Goal: Task Accomplishment & Management: Use online tool/utility

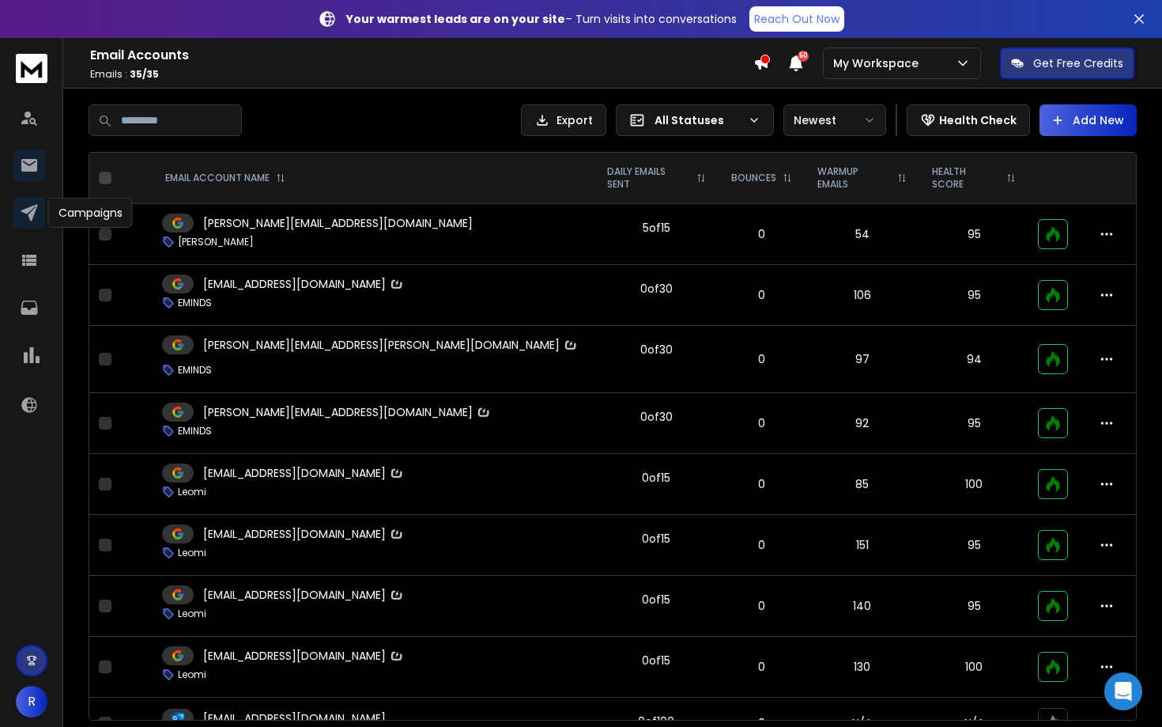
click at [25, 202] on link at bounding box center [29, 213] width 32 height 32
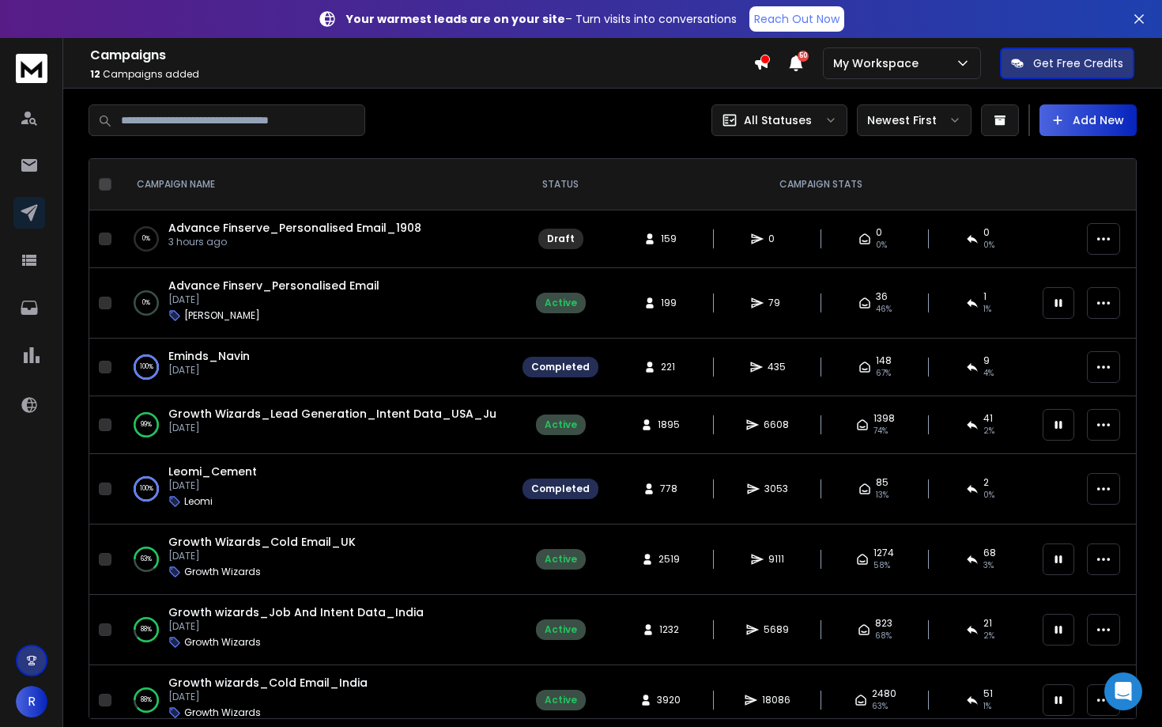
click at [267, 225] on span "Advance Finserve_Personalised Email_1908" at bounding box center [294, 228] width 253 height 16
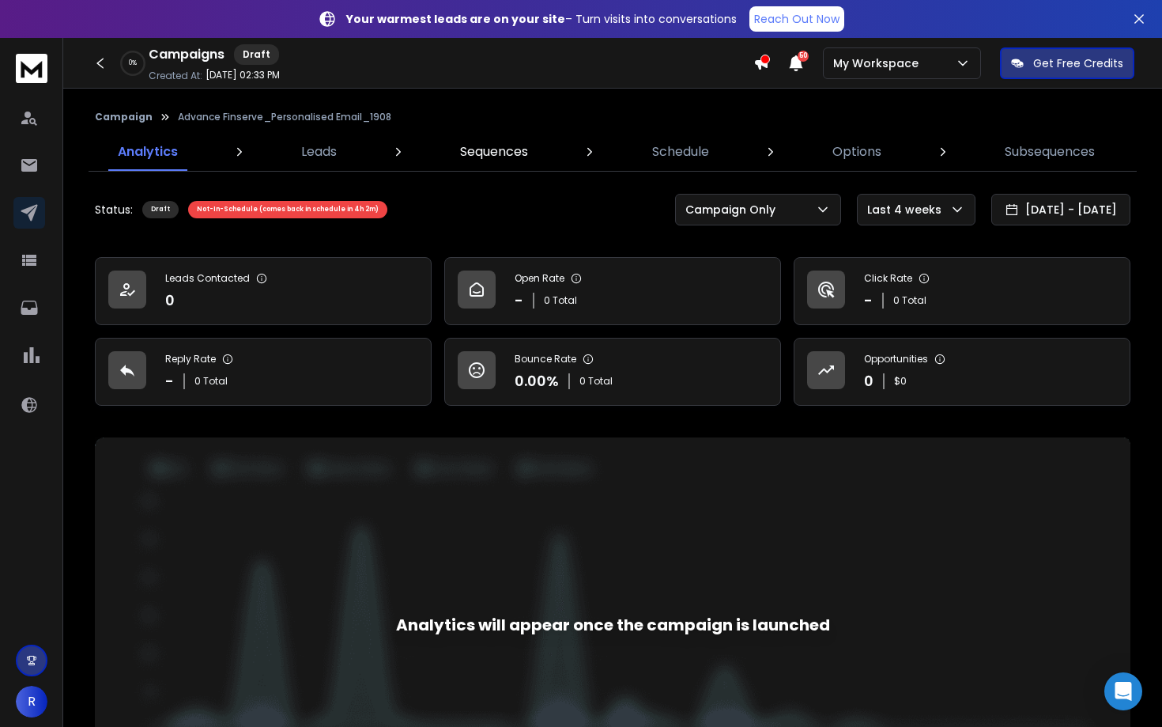
click at [489, 167] on link "Sequences" at bounding box center [494, 152] width 87 height 38
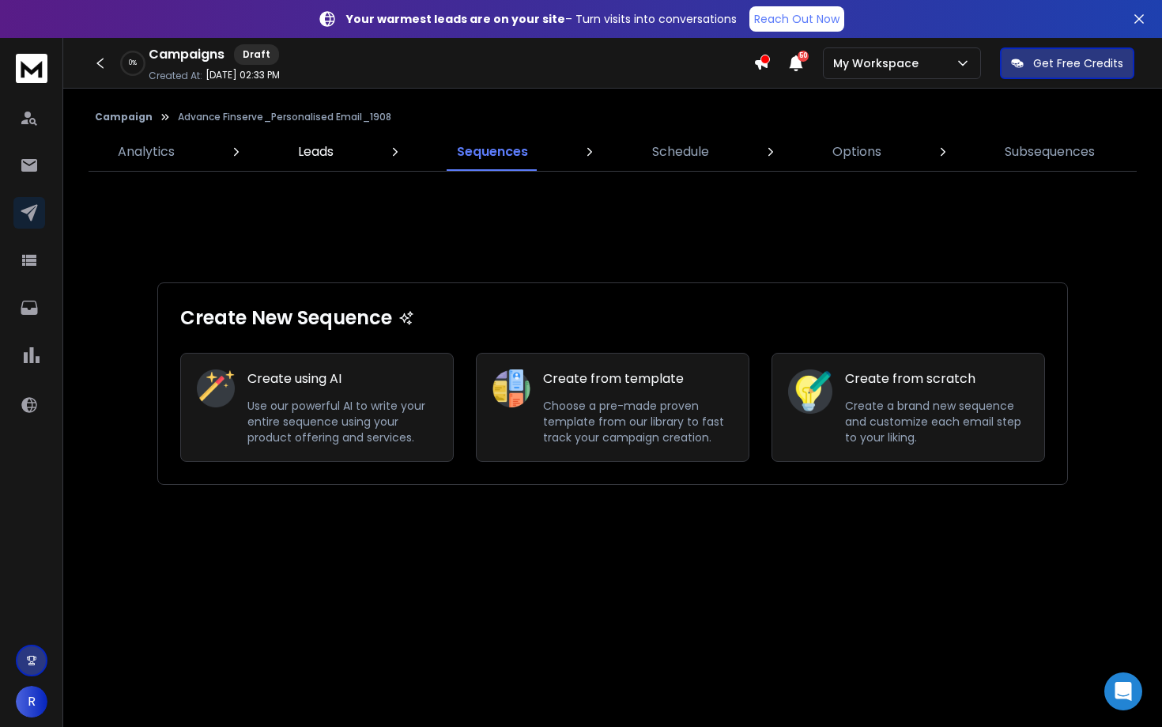
click at [329, 153] on p "Leads" at bounding box center [316, 151] width 36 height 19
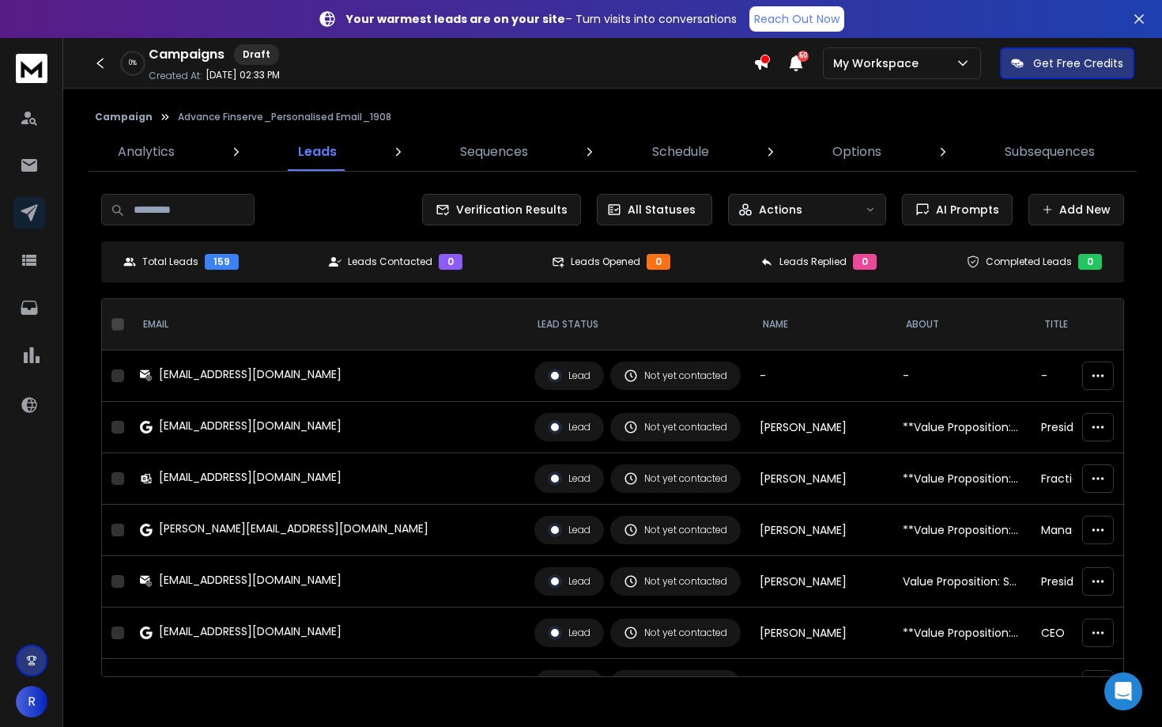
click at [365, 406] on td "[EMAIL_ADDRESS][DOMAIN_NAME]" at bounding box center [327, 427] width 395 height 51
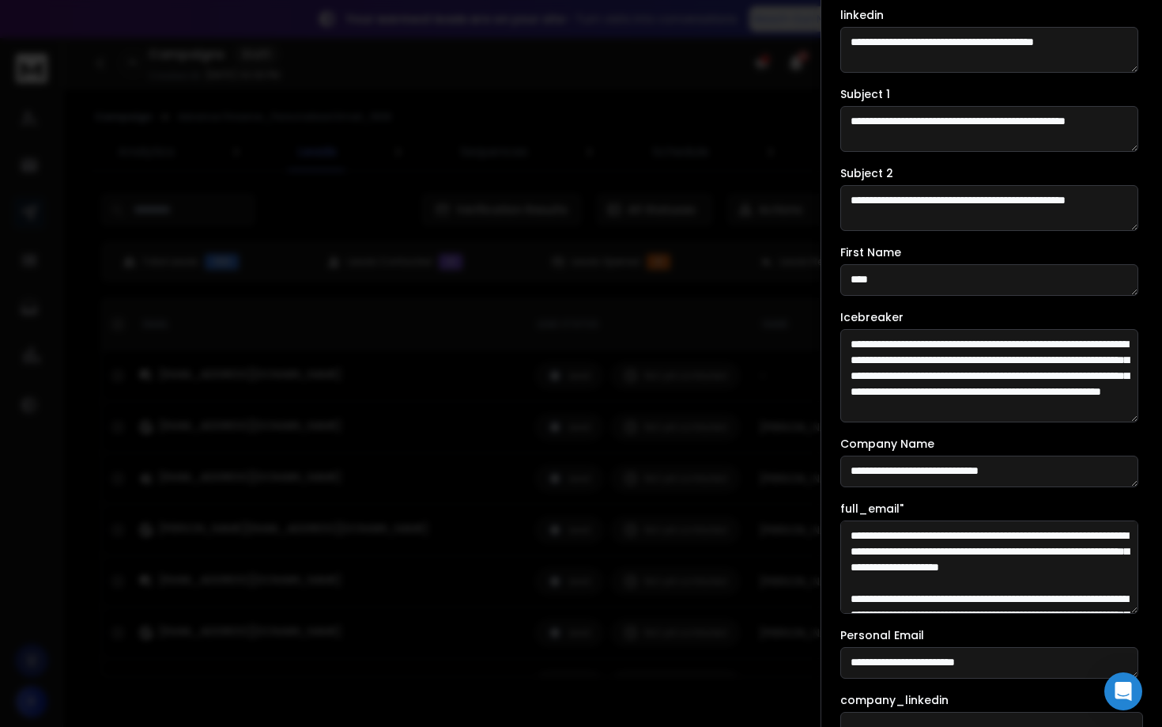
click at [693, 558] on div at bounding box center [581, 363] width 1162 height 727
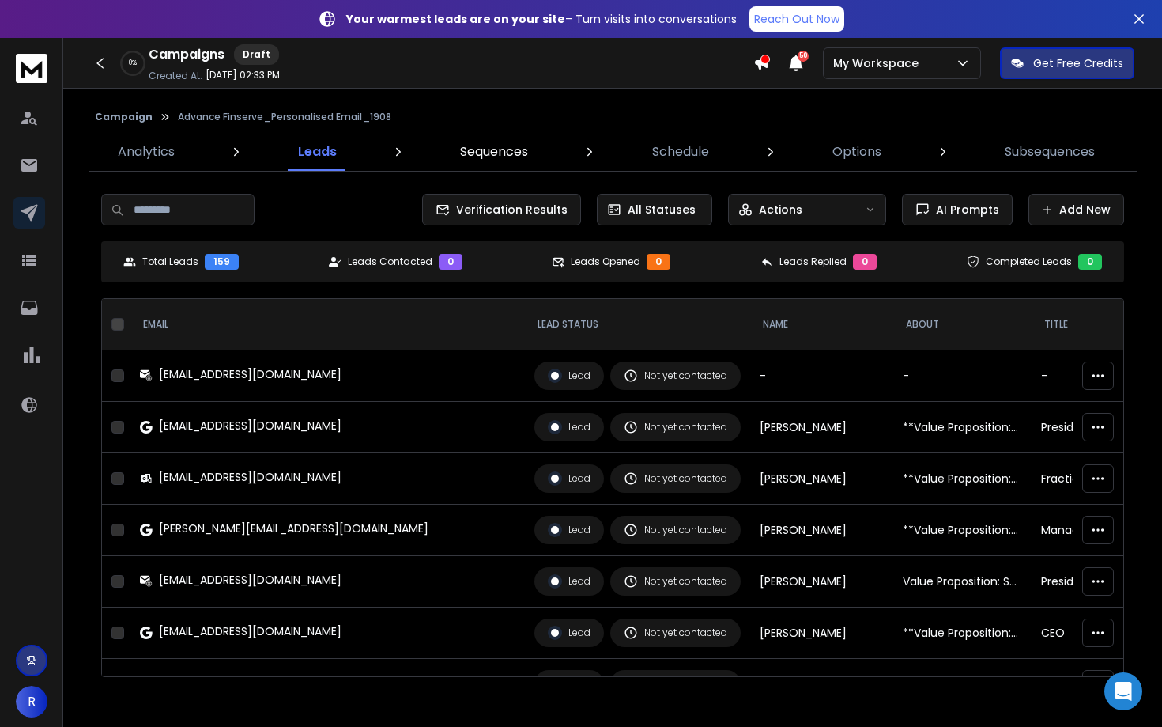
click at [489, 151] on p "Sequences" at bounding box center [494, 151] width 68 height 19
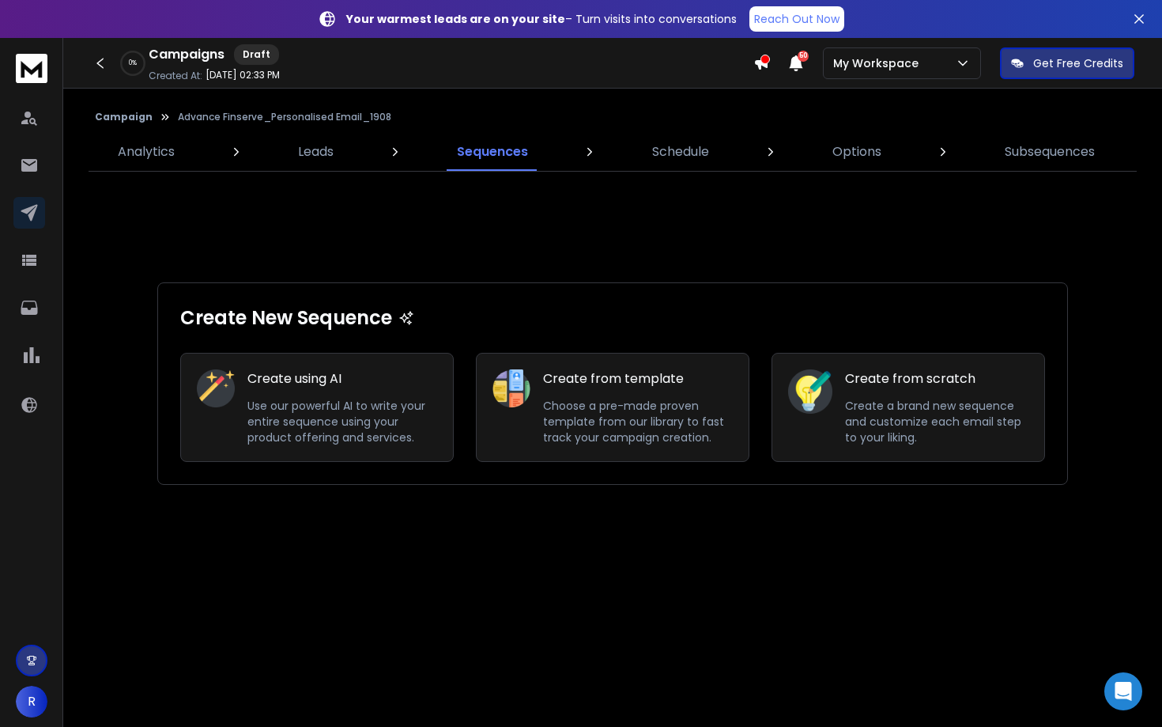
click at [844, 401] on div "Create from scratch Create a brand new sequence and customize each email step t…" at bounding box center [909, 407] width 274 height 109
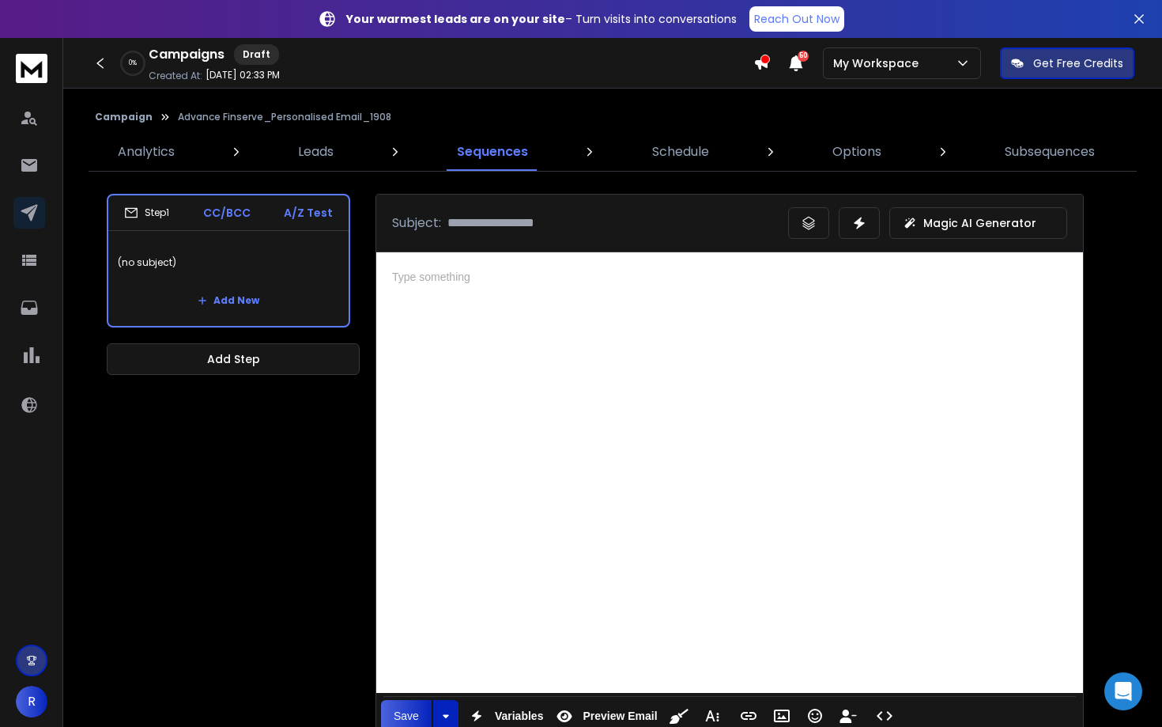
click at [644, 225] on input at bounding box center [610, 222] width 325 height 19
click at [860, 216] on icon "button" at bounding box center [859, 223] width 14 height 14
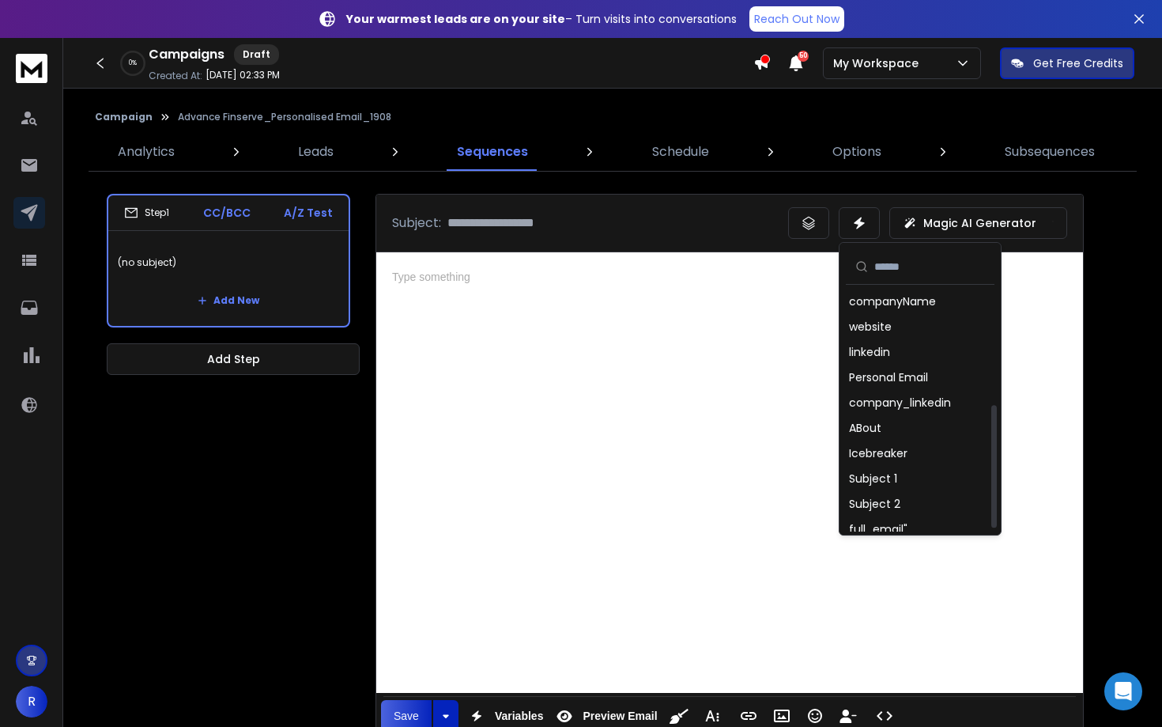
scroll to position [218, 0]
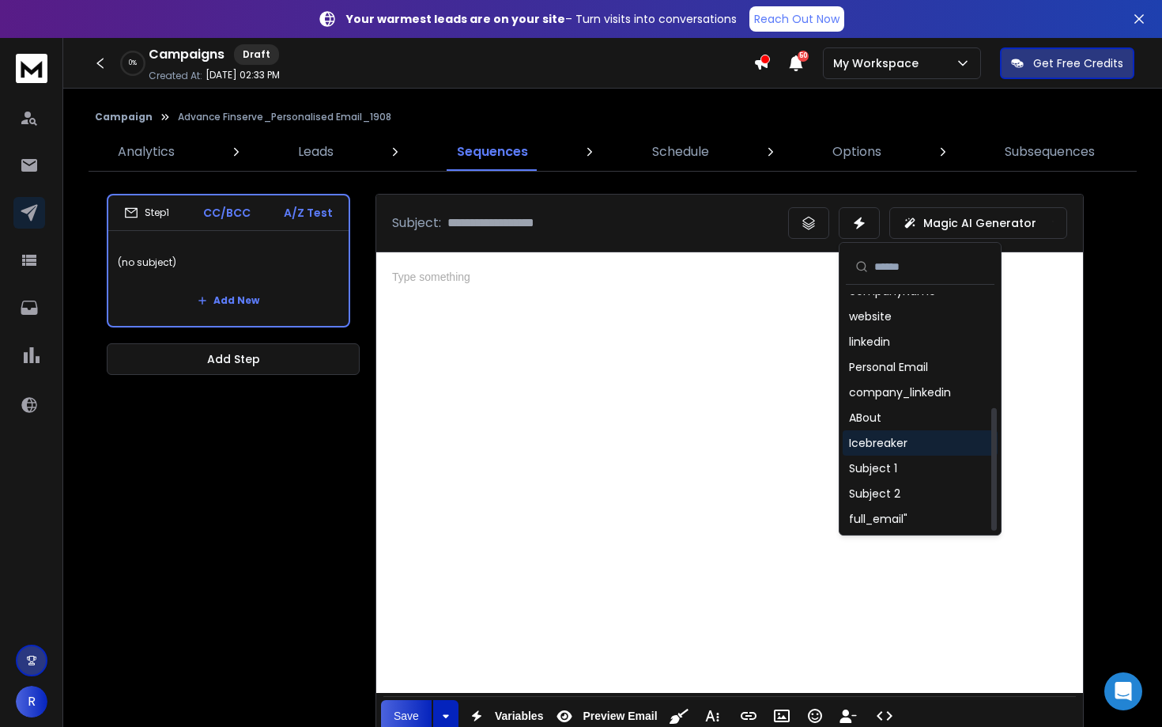
click at [878, 443] on div "Icebreaker" at bounding box center [878, 443] width 59 height 16
type input "**********"
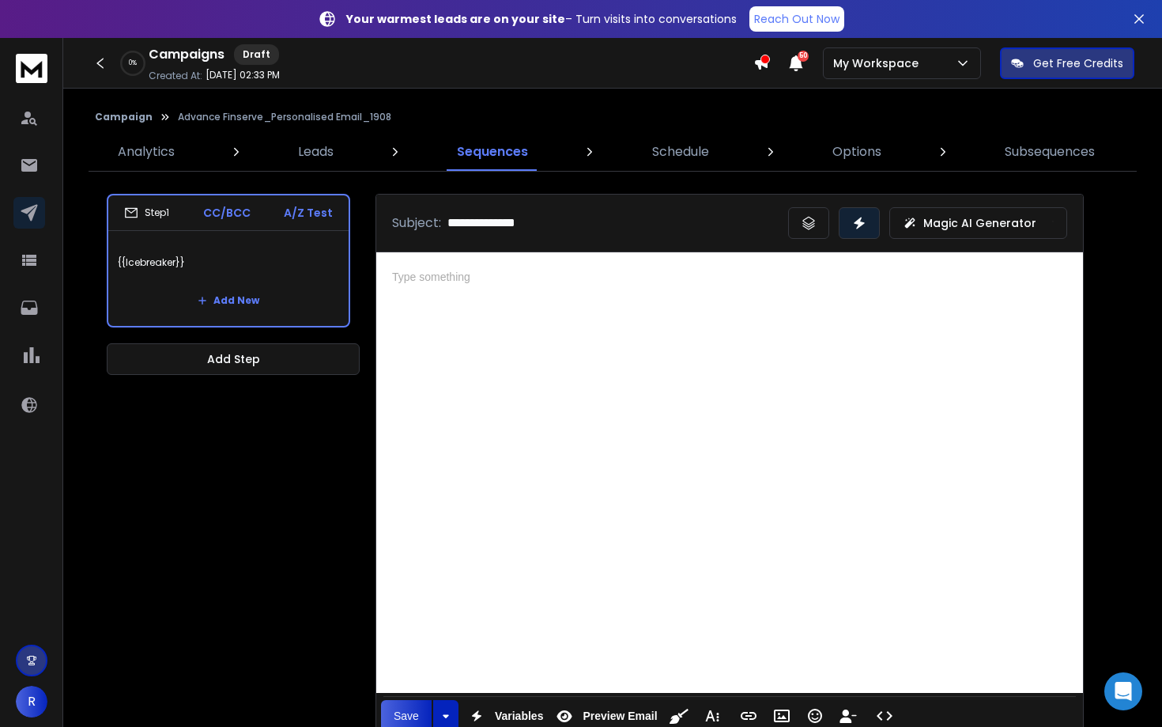
click at [850, 228] on button "button" at bounding box center [859, 223] width 41 height 32
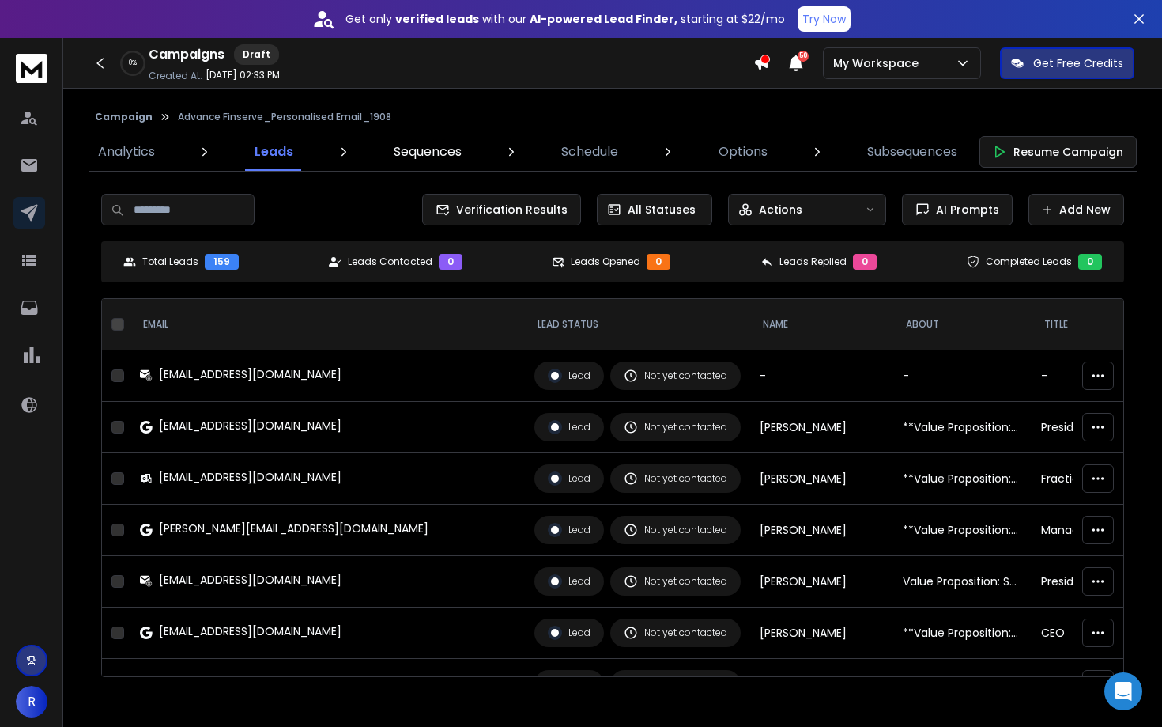
click at [451, 152] on link "Sequences" at bounding box center [427, 152] width 87 height 38
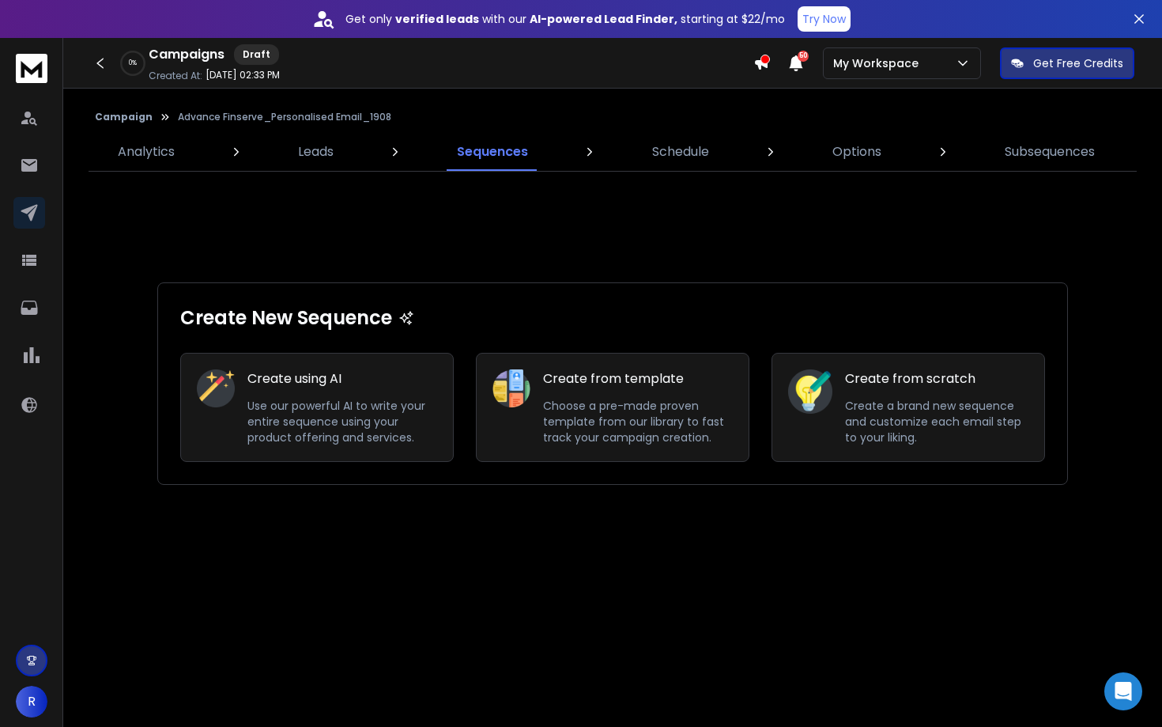
click at [781, 391] on div "Create from scratch Create a brand new sequence and customize each email step t…" at bounding box center [909, 407] width 274 height 109
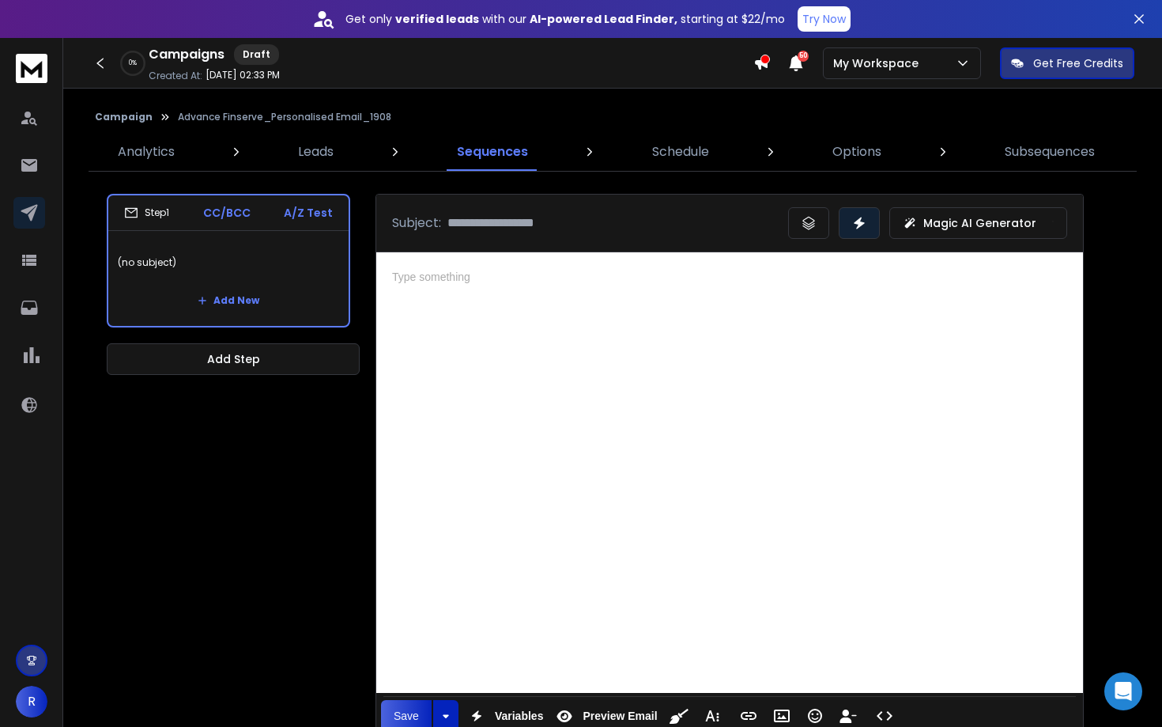
click at [867, 235] on button "button" at bounding box center [859, 223] width 41 height 32
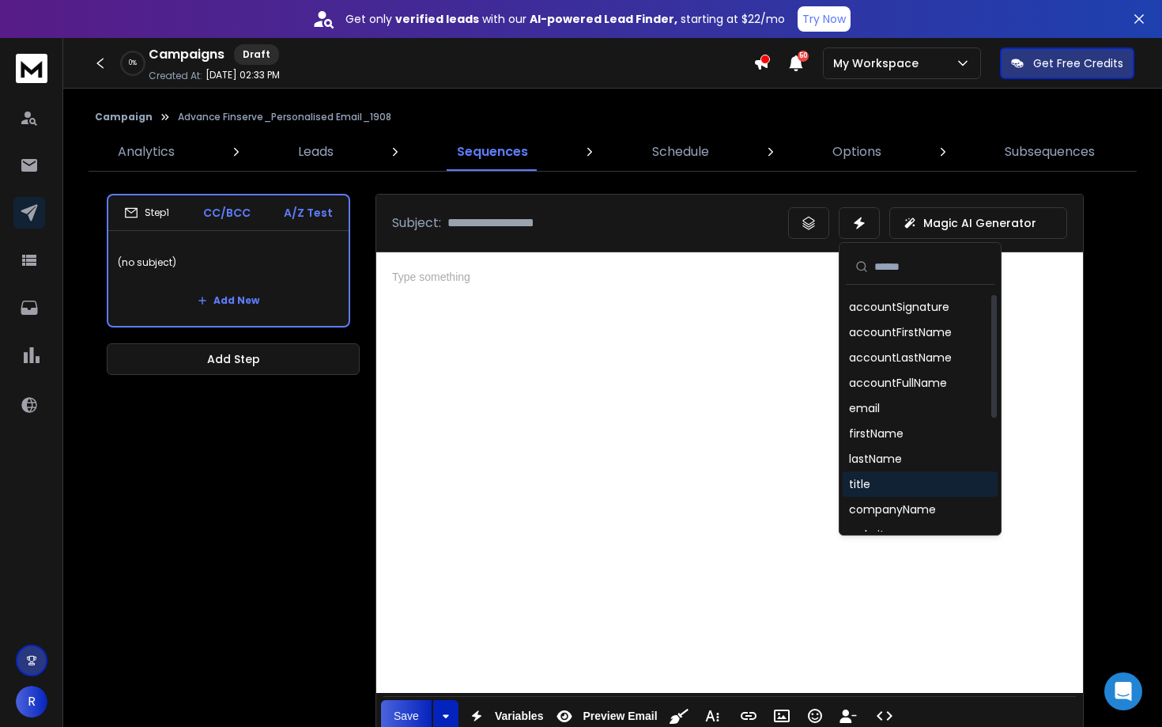
click at [877, 489] on div "title" at bounding box center [920, 483] width 155 height 25
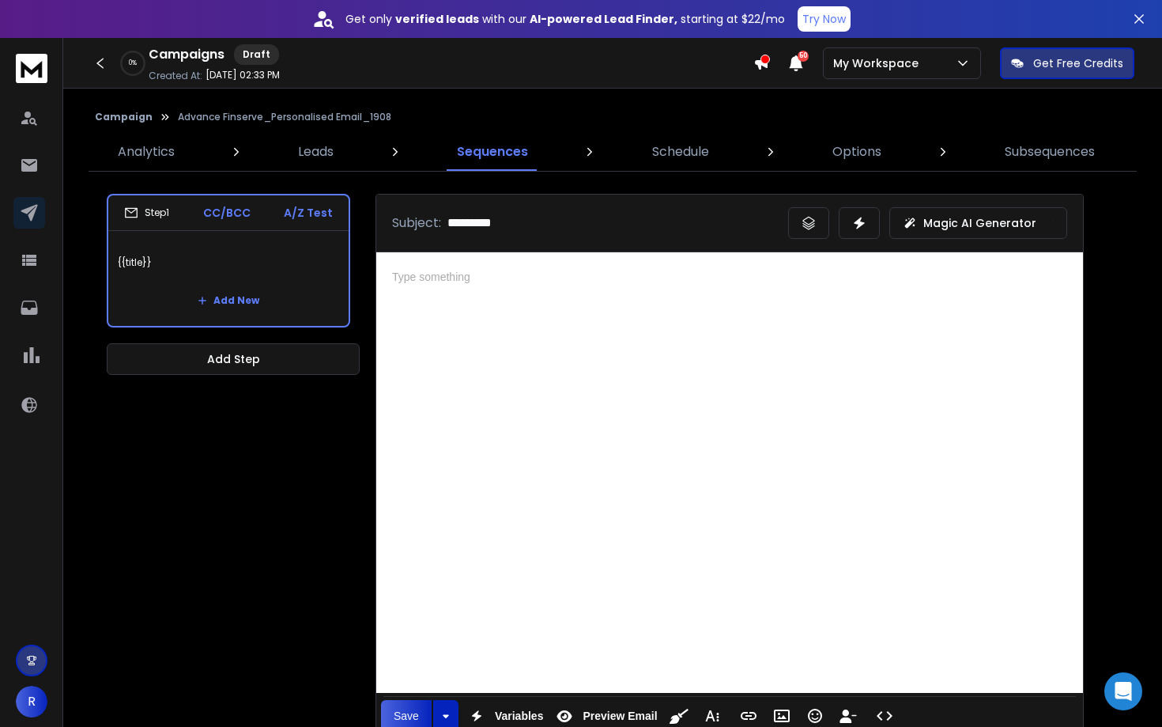
click at [576, 295] on div at bounding box center [729, 470] width 707 height 436
click at [871, 215] on button "button" at bounding box center [859, 223] width 41 height 32
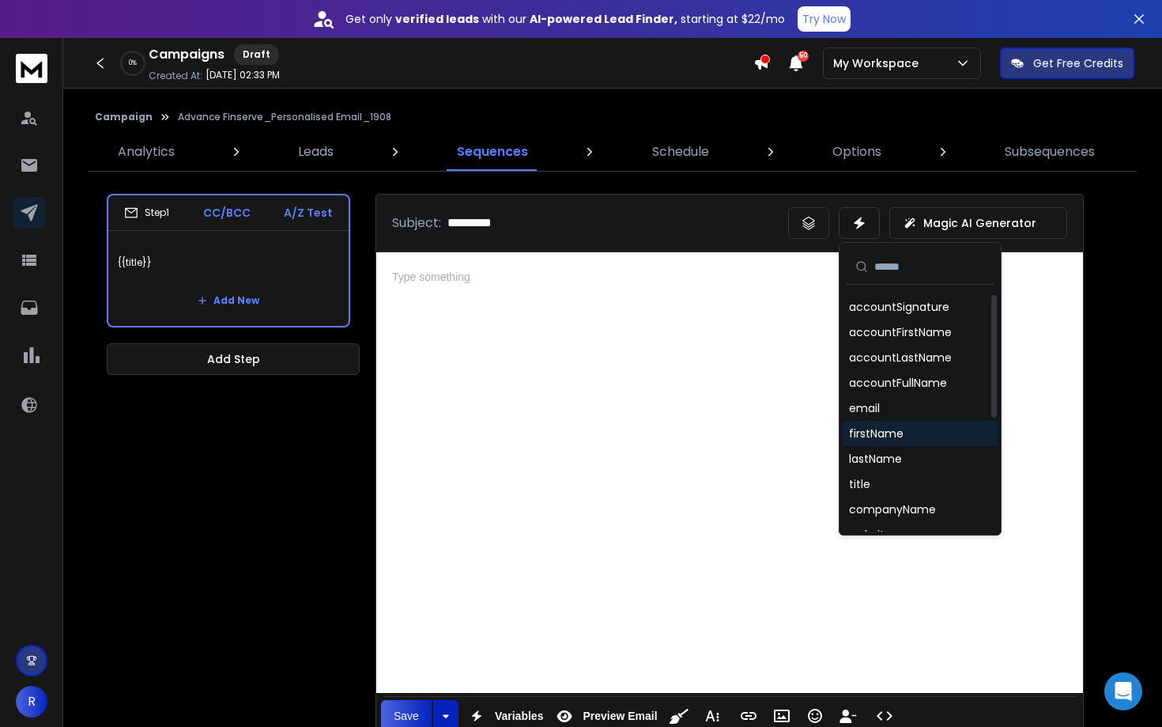
scroll to position [218, 0]
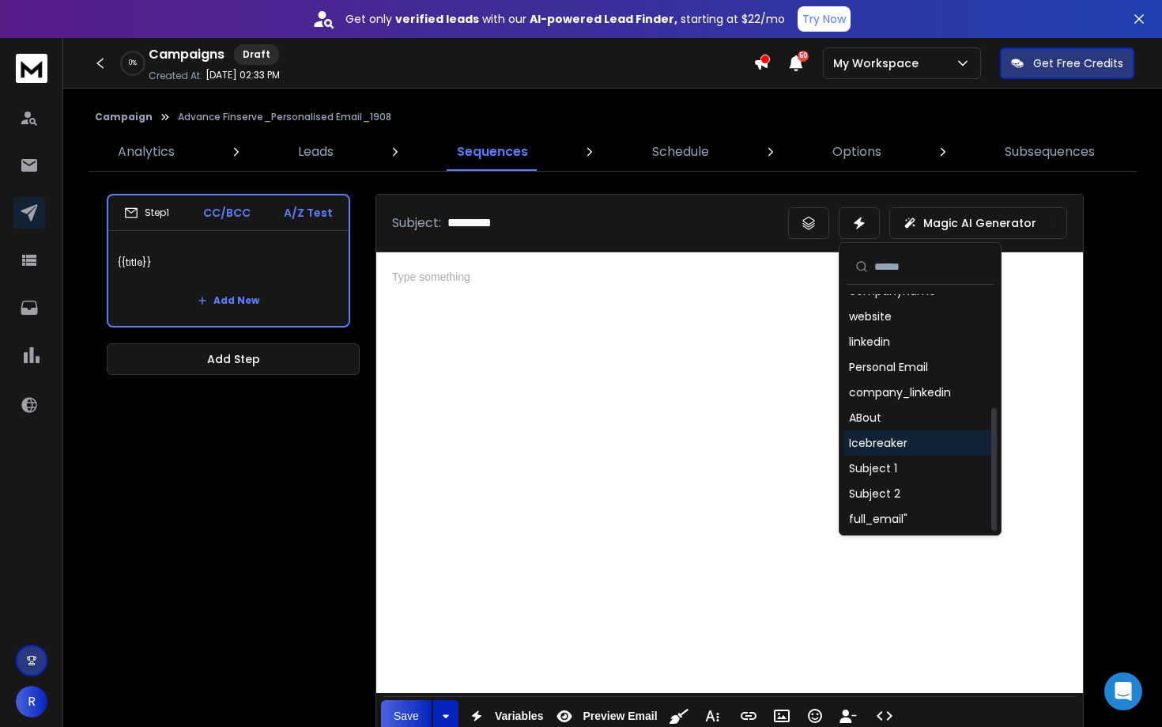
click at [887, 444] on div "Icebreaker" at bounding box center [878, 443] width 59 height 16
type input "**********"
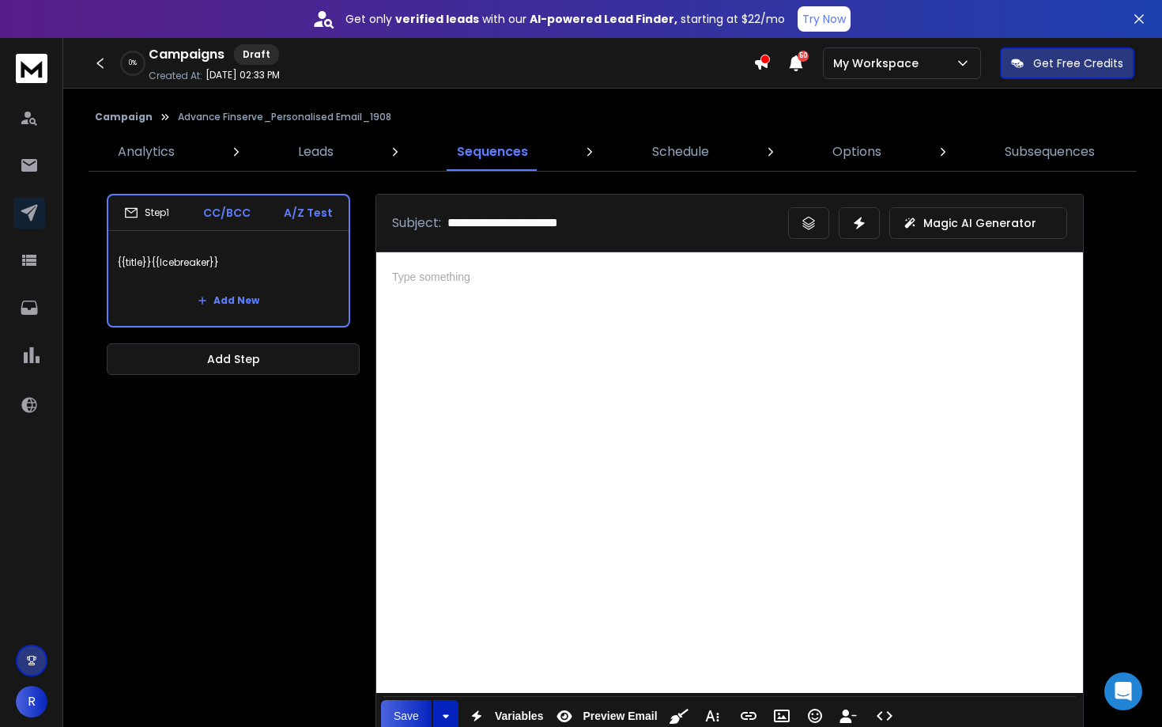
click at [724, 293] on div at bounding box center [729, 470] width 707 height 436
click at [867, 213] on button "button" at bounding box center [859, 223] width 41 height 32
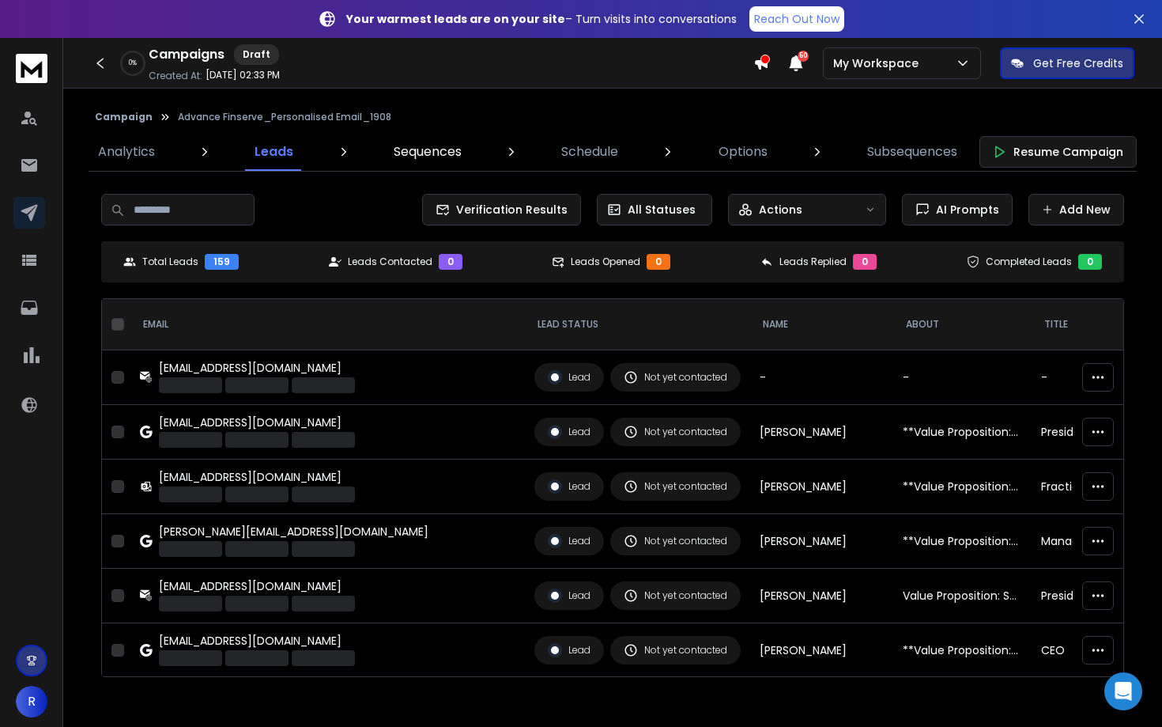
click at [436, 145] on div "Analytics Leads Sequences Schedule Options Subsequences" at bounding box center [528, 152] width 878 height 38
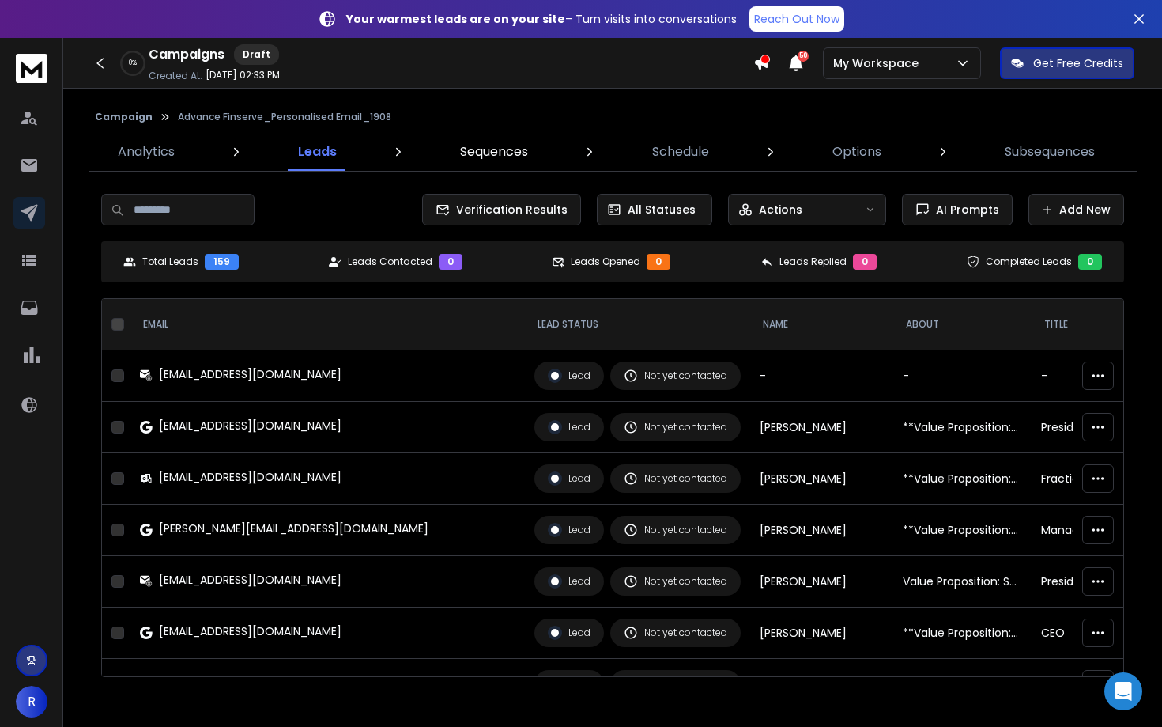
click at [527, 158] on p "Sequences" at bounding box center [494, 151] width 68 height 19
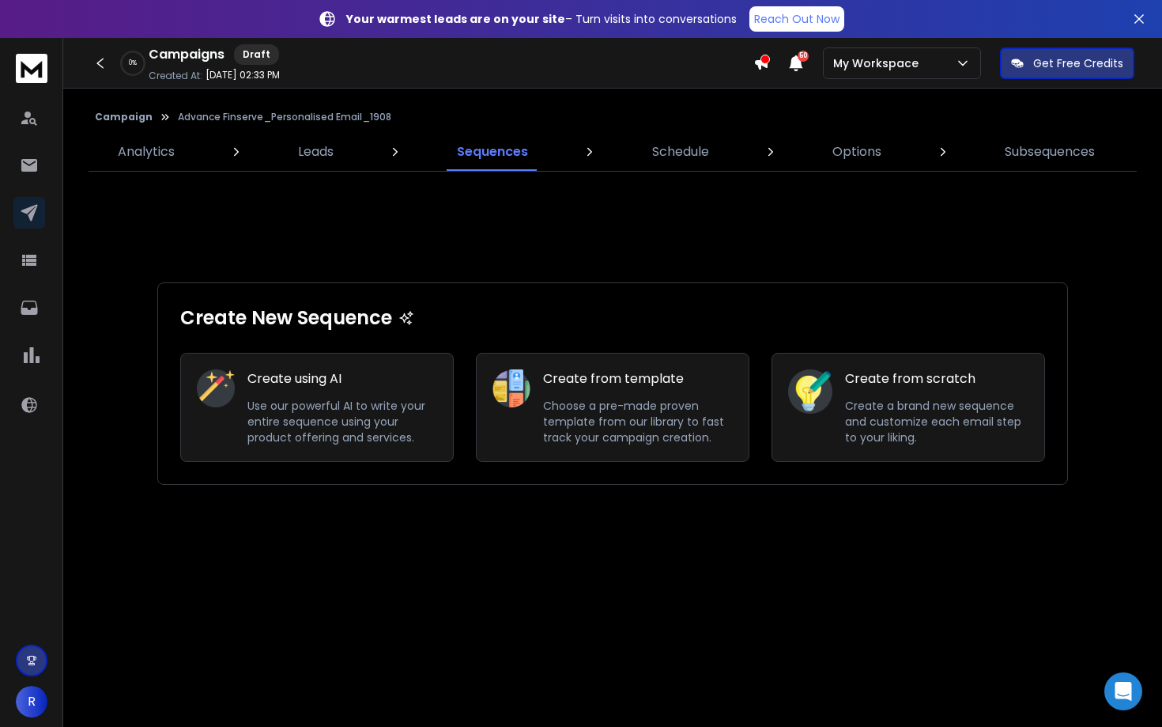
click at [874, 388] on div "Create from scratch Create a brand new sequence and customize each email step t…" at bounding box center [936, 407] width 183 height 76
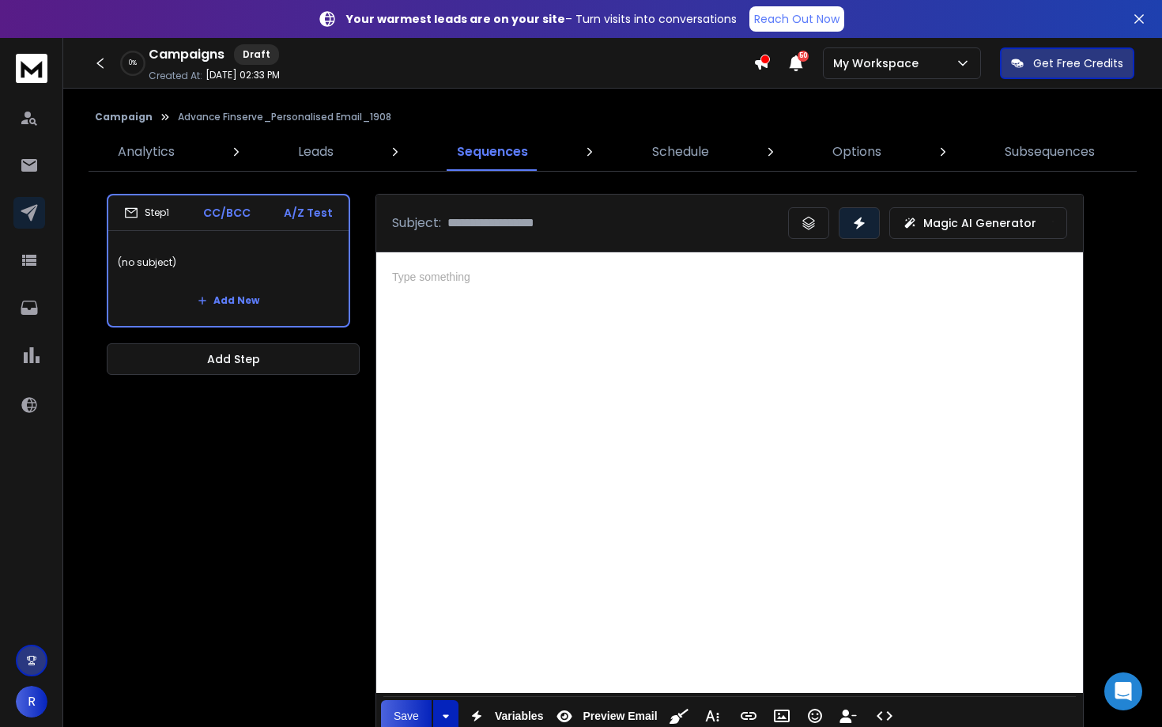
click at [864, 229] on icon "button" at bounding box center [859, 223] width 14 height 14
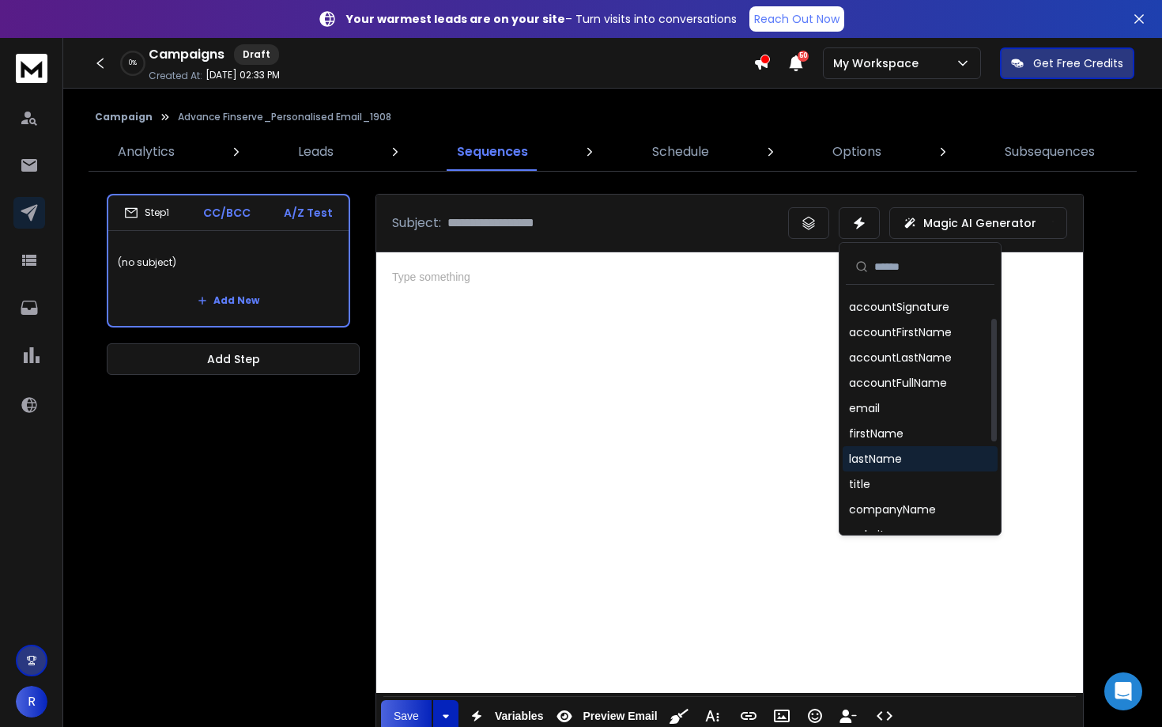
scroll to position [218, 0]
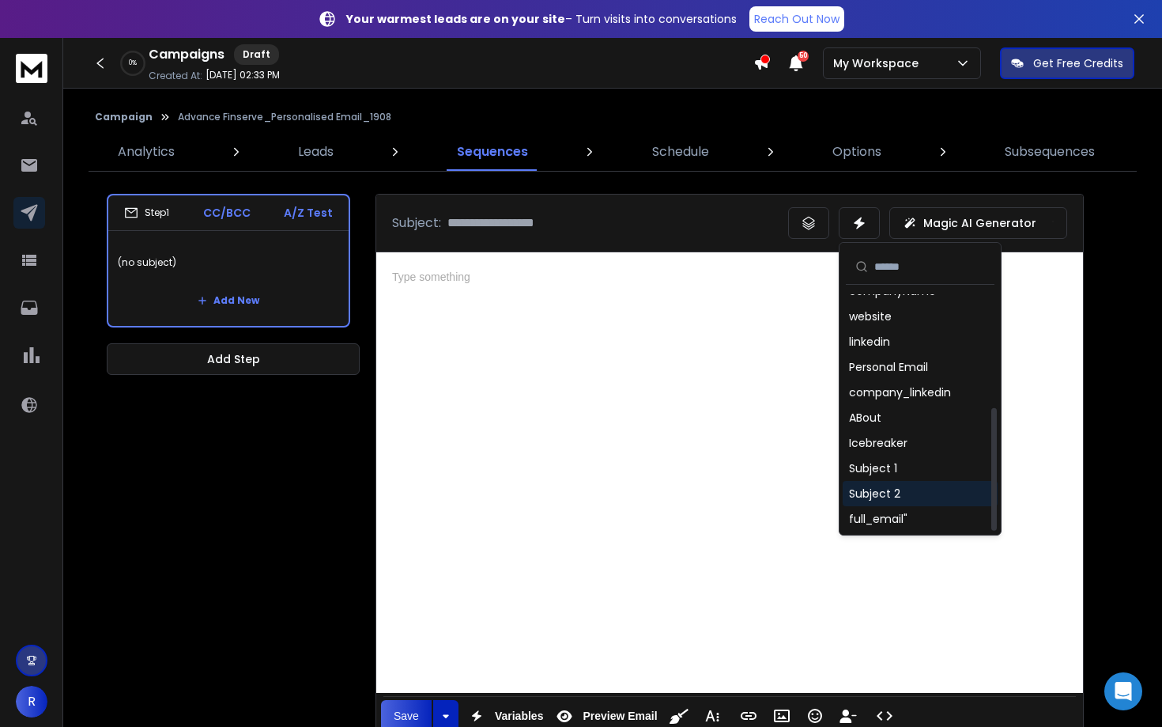
click at [866, 482] on div "Subject 2" at bounding box center [920, 493] width 155 height 25
type input "**********"
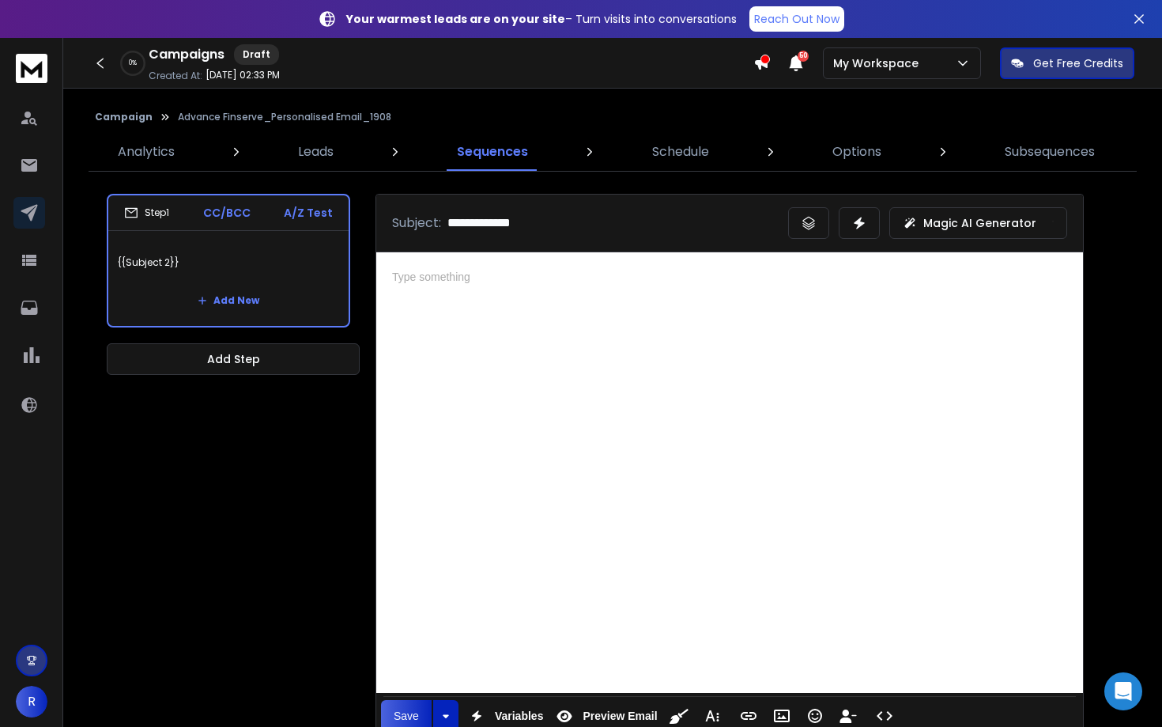
click at [829, 321] on div at bounding box center [729, 470] width 707 height 436
click at [855, 225] on icon "button" at bounding box center [859, 223] width 14 height 14
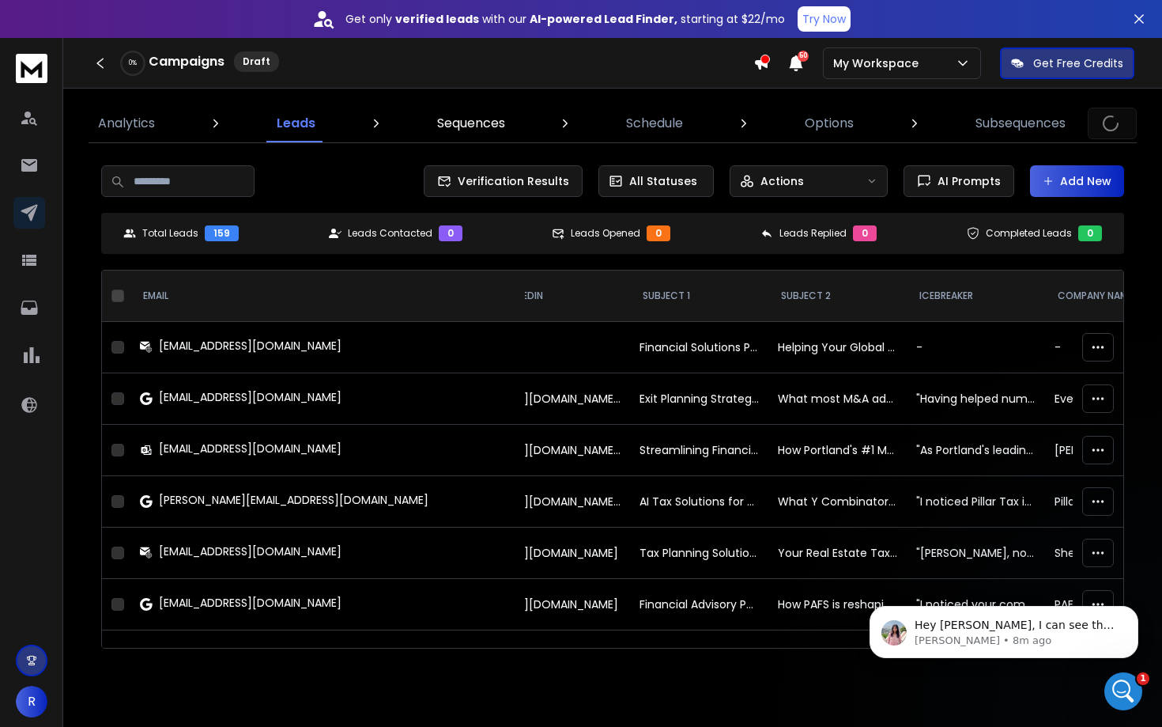
click at [468, 131] on p "Sequences" at bounding box center [471, 123] width 68 height 19
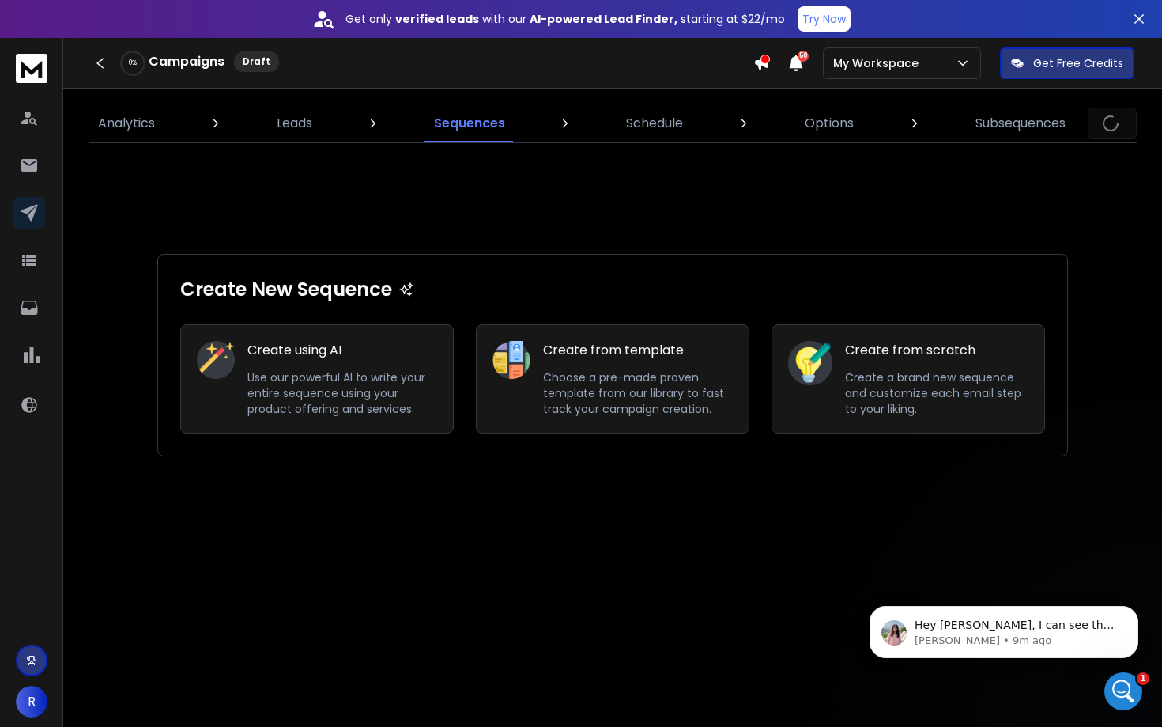
click at [948, 404] on p "Create a brand new sequence and customize each email step to your liking." at bounding box center [936, 392] width 183 height 47
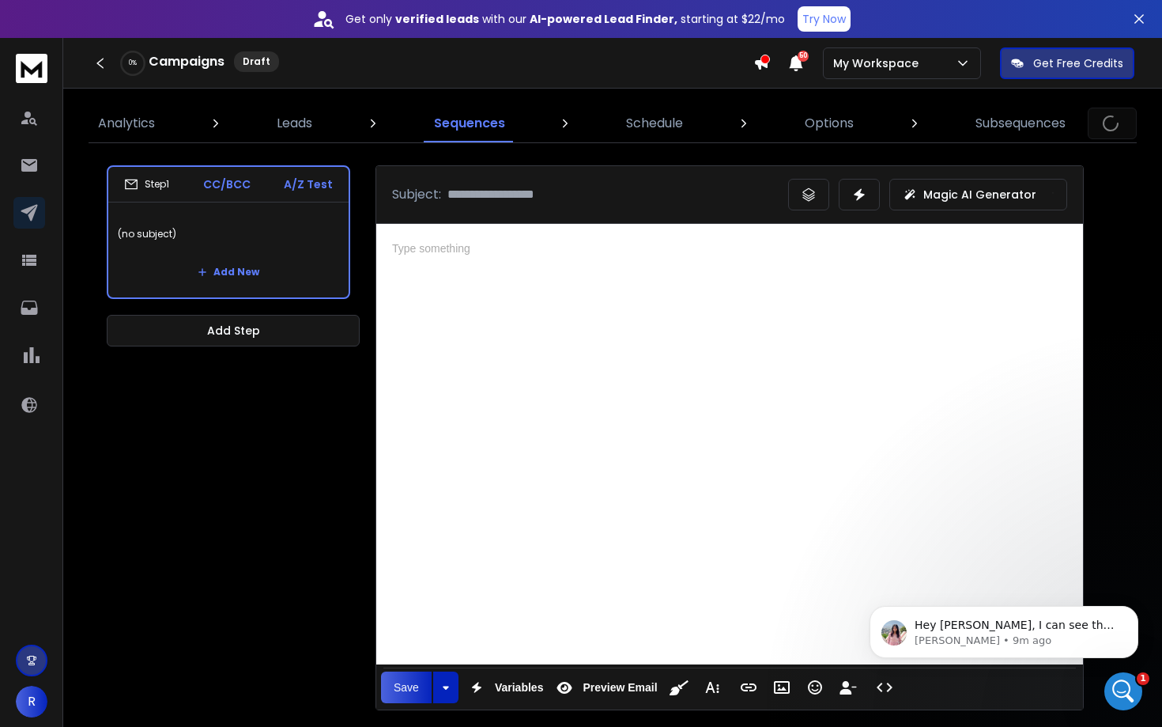
click at [594, 198] on input at bounding box center [610, 194] width 325 height 19
click at [869, 192] on button "button" at bounding box center [859, 195] width 41 height 32
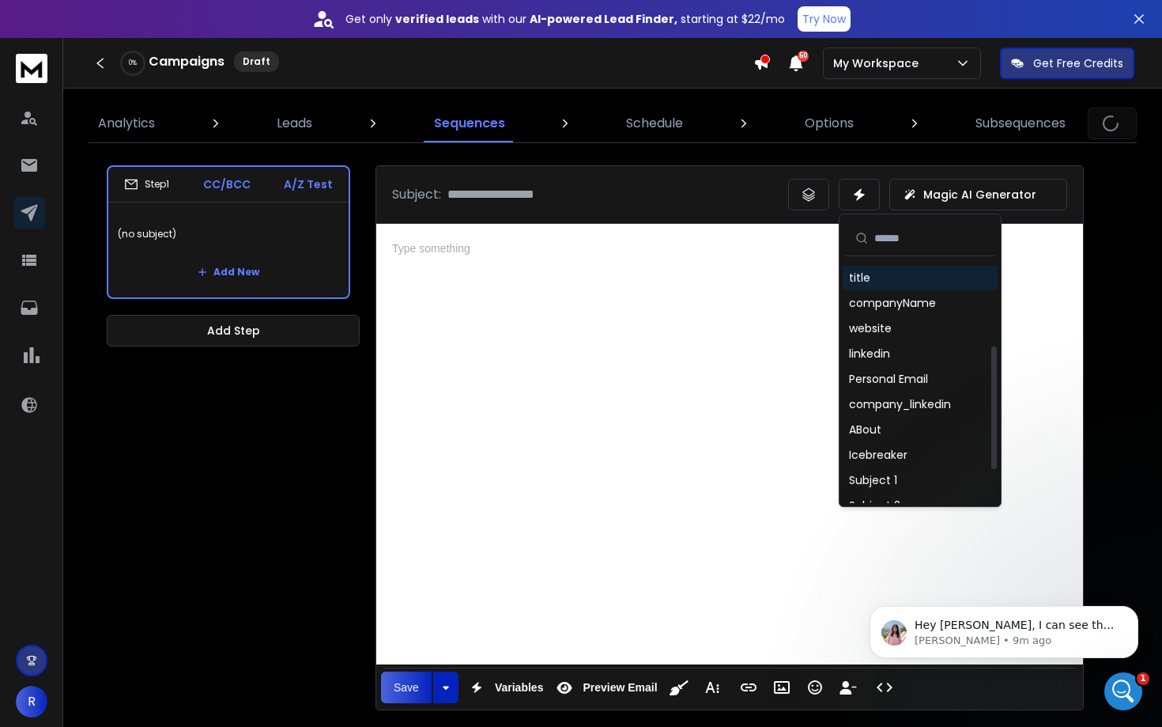
scroll to position [218, 0]
